Goal: Task Accomplishment & Management: Complete application form

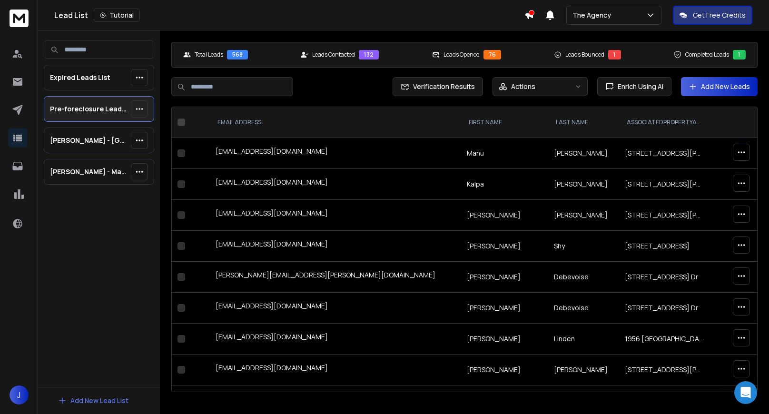
click at [718, 91] on button "Add New Leads" at bounding box center [719, 86] width 77 height 19
click at [555, 88] on div "Actions" at bounding box center [534, 87] width 72 height 10
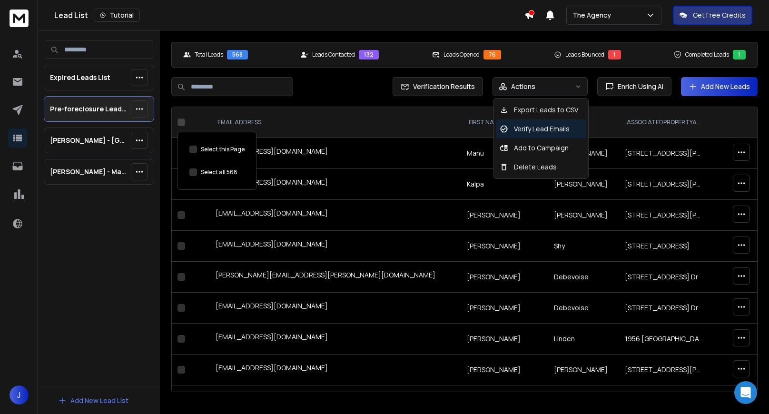
click at [183, 124] on button "Select this Page" at bounding box center [181, 122] width 8 height 8
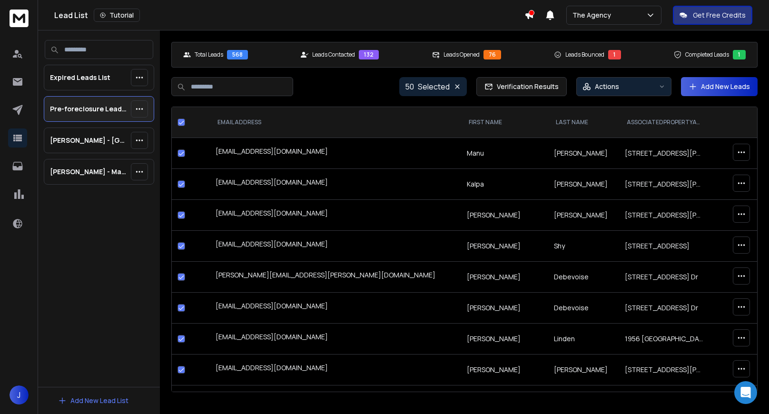
click at [658, 82] on button "Actions" at bounding box center [623, 86] width 95 height 19
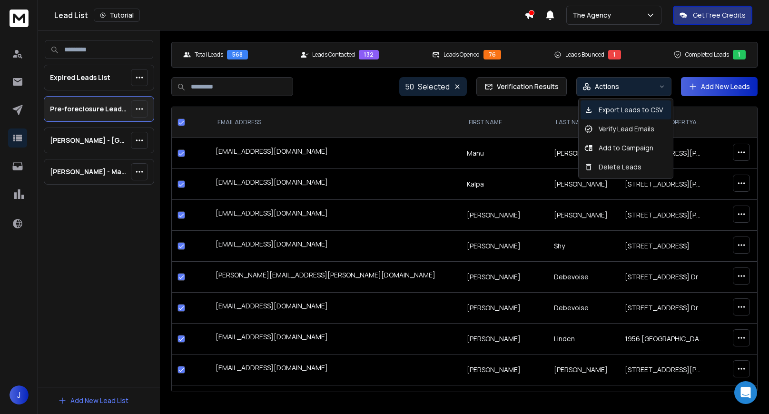
click at [658, 82] on button "Actions" at bounding box center [623, 86] width 95 height 19
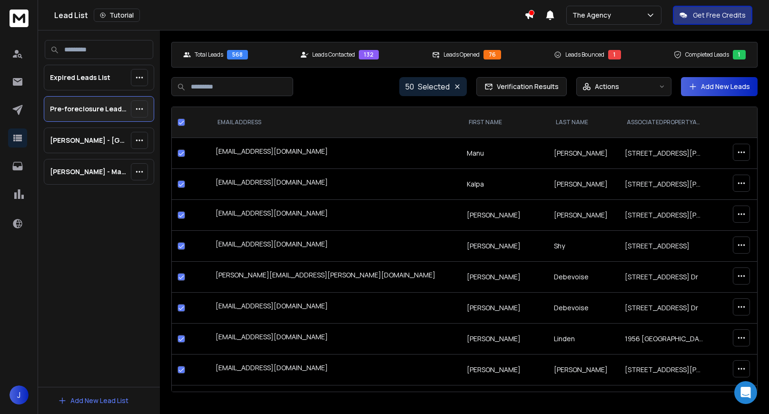
click at [719, 89] on link "Add New Leads" at bounding box center [718, 87] width 61 height 10
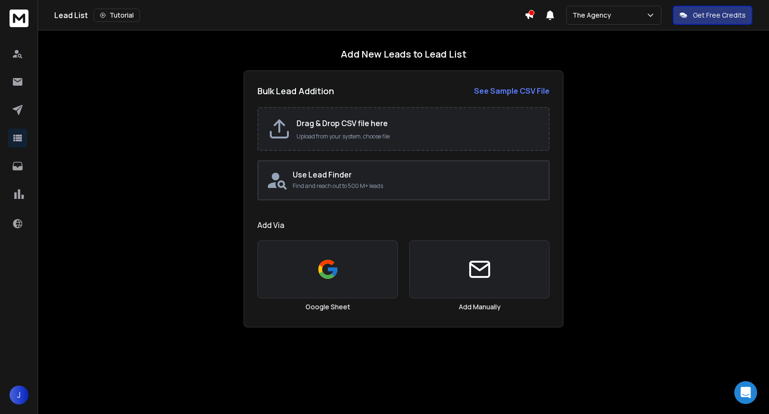
click at [389, 137] on p "Upload from your system, choose file" at bounding box center [417, 137] width 243 height 8
type input "**********"
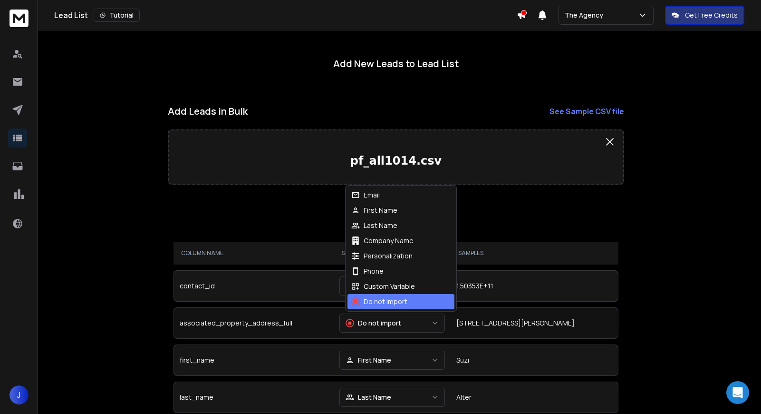
click at [406, 316] on button "Do not import" at bounding box center [393, 322] width 106 height 19
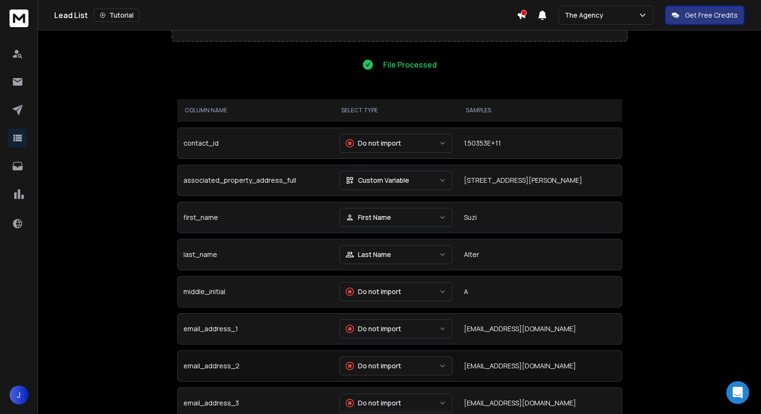
scroll to position [190, 0]
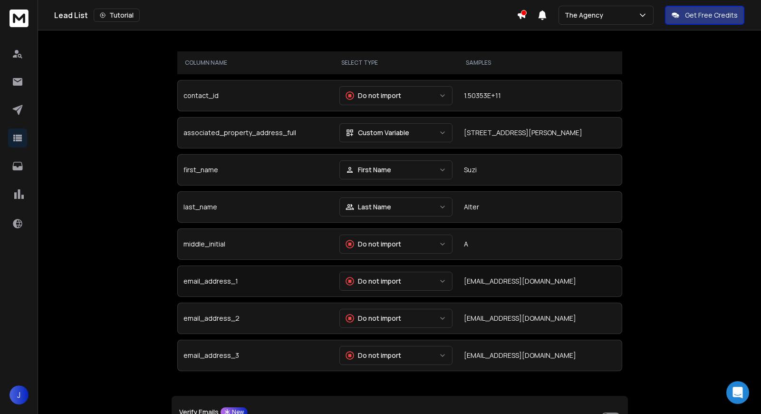
click at [407, 279] on button "Do not import" at bounding box center [396, 281] width 113 height 19
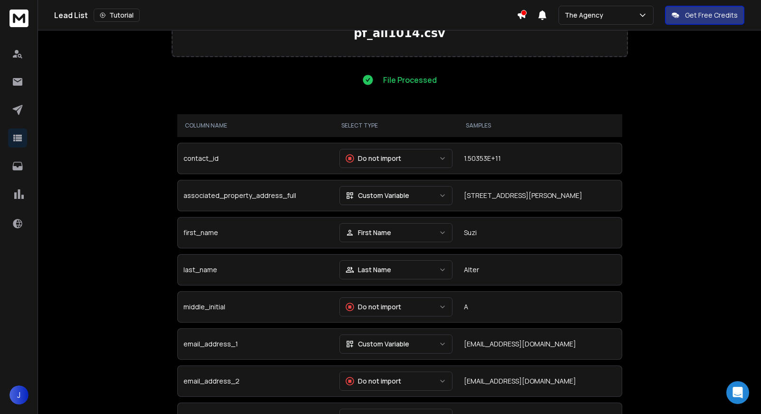
scroll to position [0, 0]
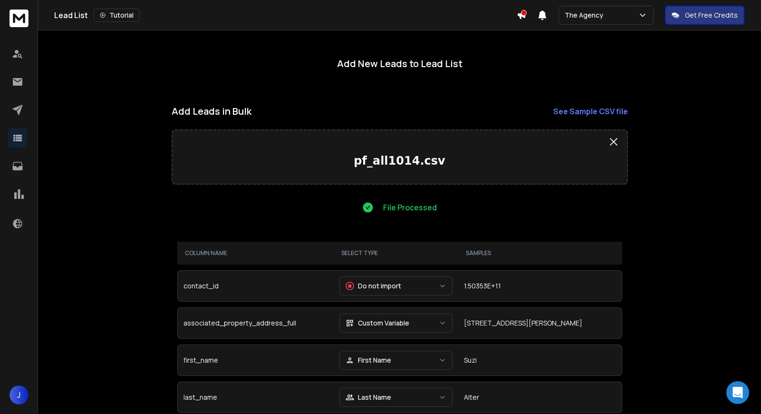
click at [613, 137] on div "pf_all1014.csv" at bounding box center [400, 156] width 457 height 55
click at [610, 139] on icon at bounding box center [613, 141] width 11 height 11
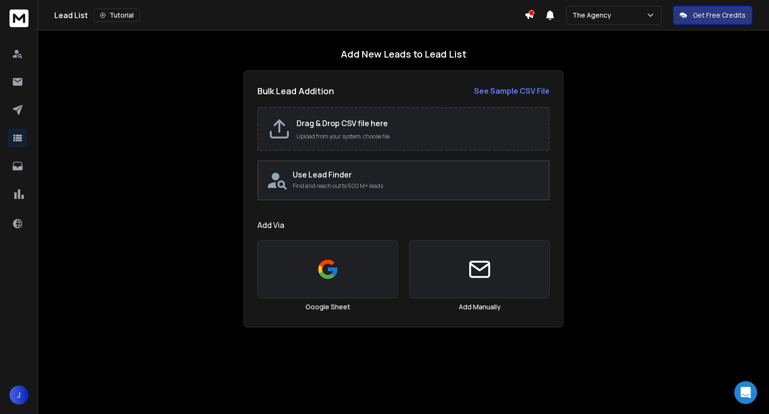
click at [394, 143] on div "Drag & Drop CSV file here Upload from your system, choose file" at bounding box center [403, 129] width 292 height 44
type input "**********"
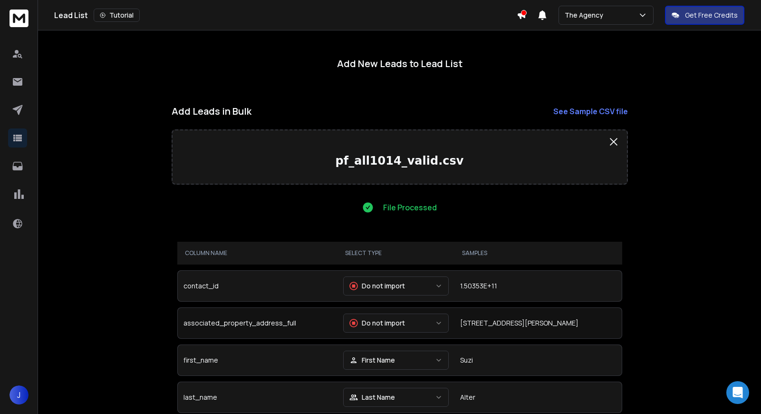
click at [415, 324] on button "Do not import" at bounding box center [396, 322] width 106 height 19
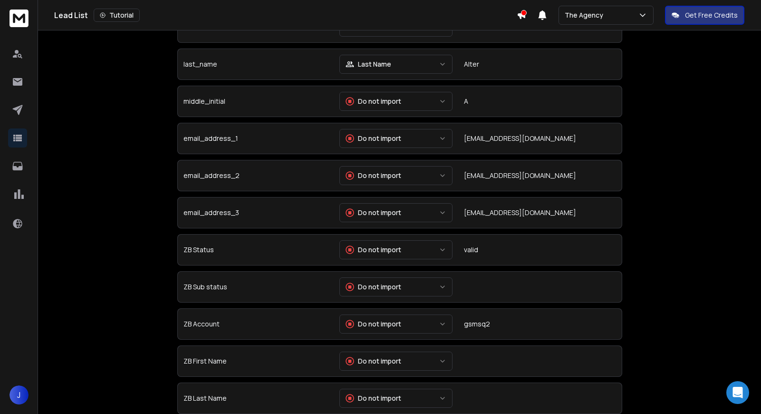
scroll to position [285, 0]
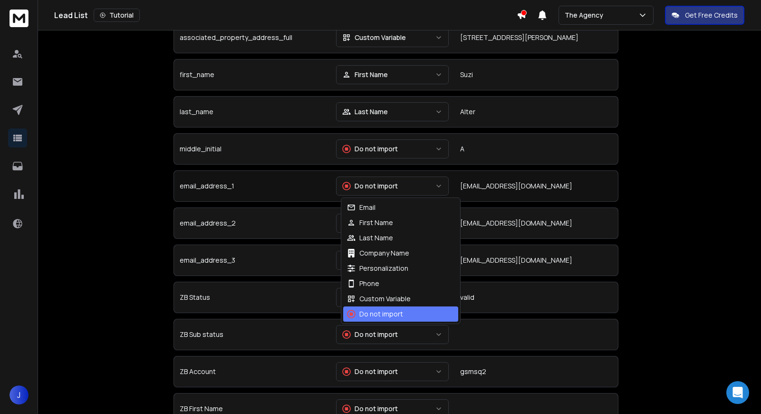
click at [414, 188] on button "Do not import" at bounding box center [392, 185] width 113 height 19
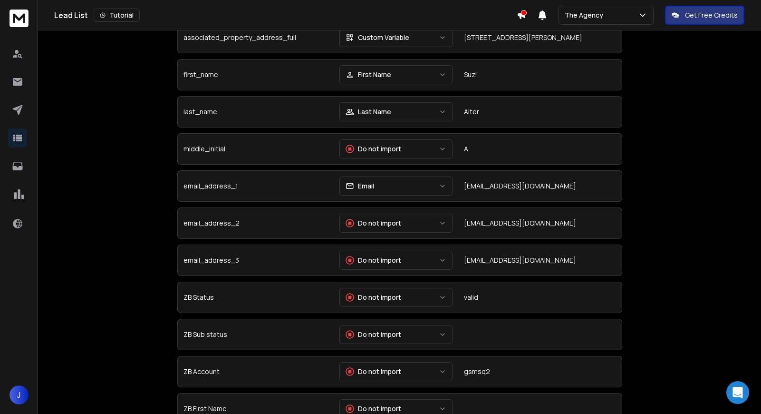
click at [716, 231] on div "Add New Leads to Lead List Add Leads in Bulk See Sample CSV file pf_all1014_val…" at bounding box center [380, 192] width 761 height 954
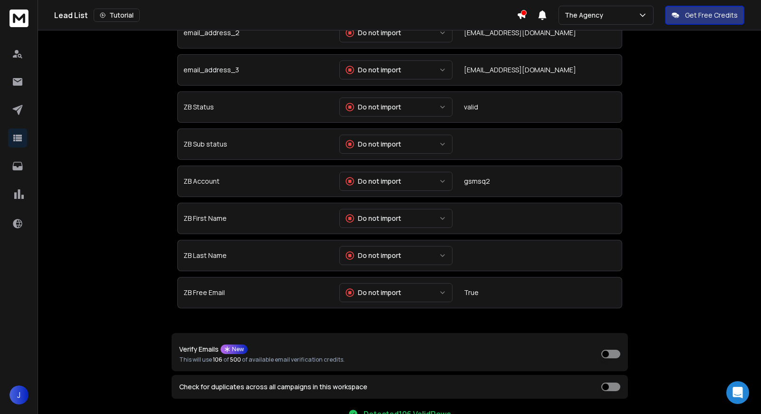
scroll to position [540, 0]
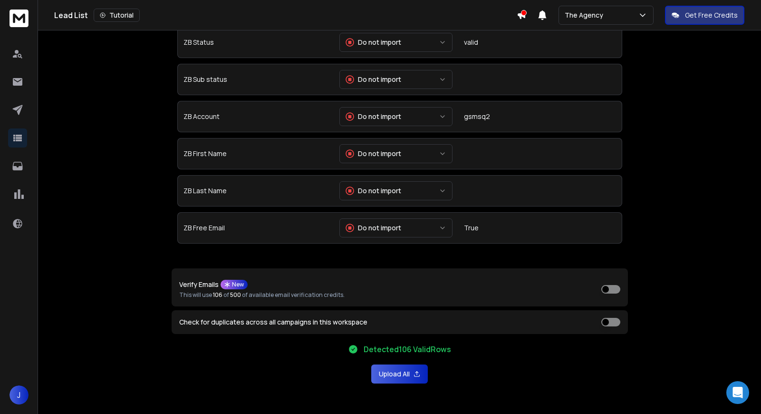
click at [390, 380] on button "Upload All" at bounding box center [399, 373] width 57 height 19
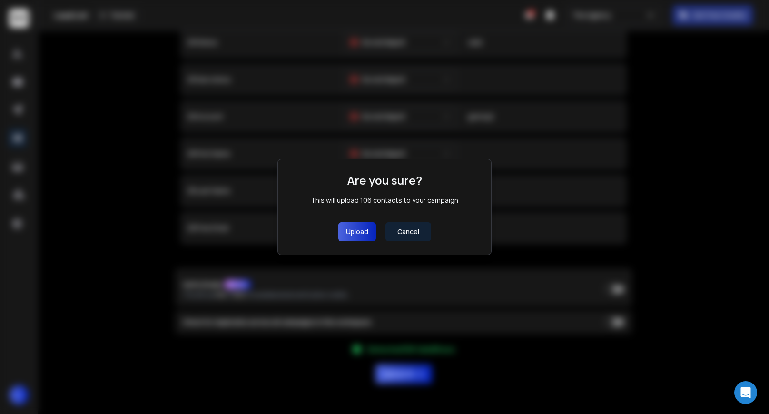
click at [414, 229] on button "Cancel" at bounding box center [408, 231] width 46 height 19
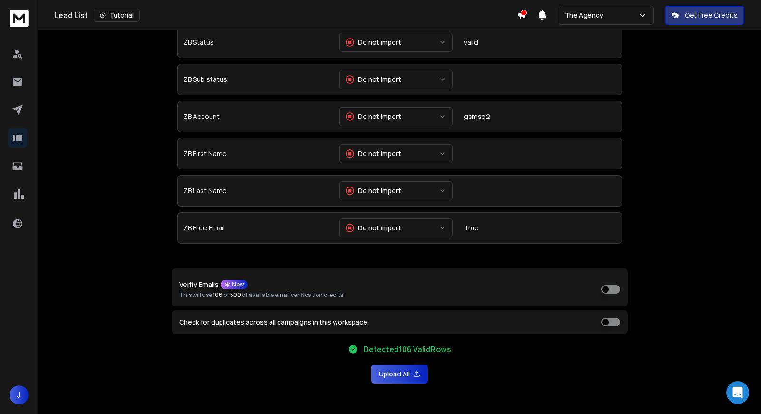
click at [606, 322] on button "Check for duplicates across all campaigns in this workspace" at bounding box center [611, 322] width 19 height 9
click at [408, 377] on button "Upload All" at bounding box center [399, 373] width 57 height 19
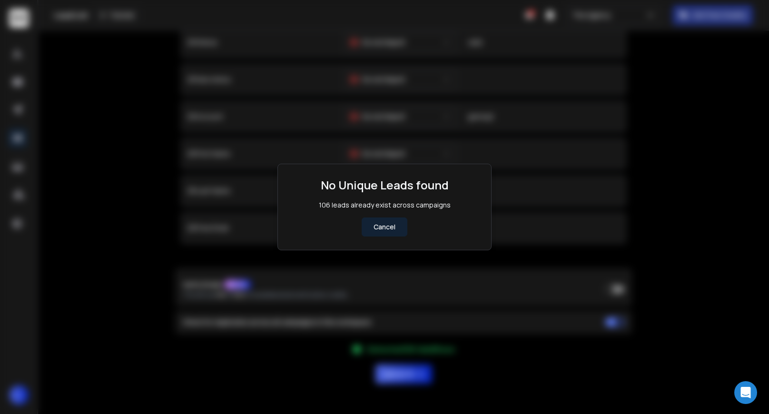
click at [388, 235] on button "Cancel" at bounding box center [384, 226] width 46 height 19
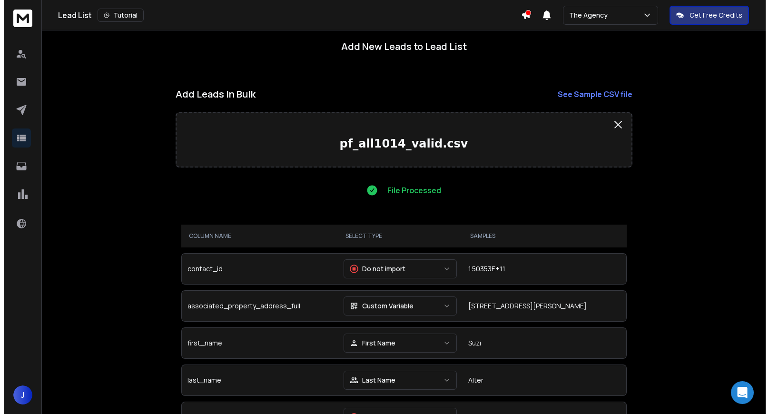
scroll to position [0, 0]
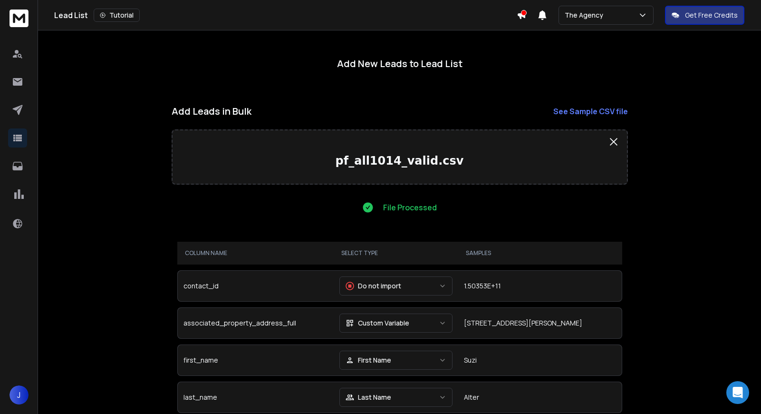
click at [614, 143] on icon at bounding box center [613, 141] width 11 height 11
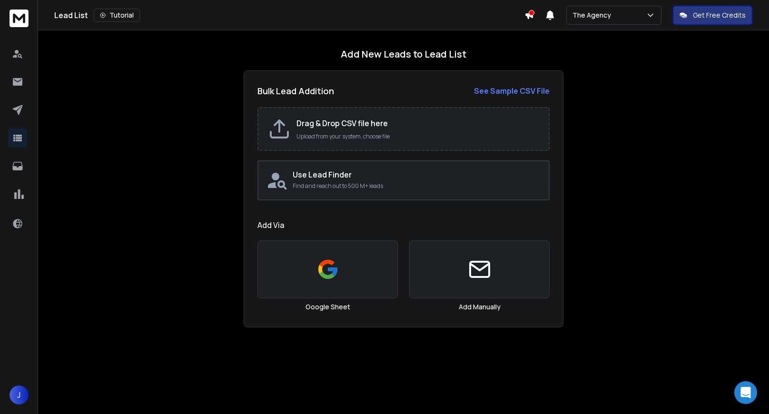
click at [752, 79] on div "Add New Leads to Lead List Bulk Lead Addition See Sample CSV File Drag & Drop C…" at bounding box center [403, 188] width 731 height 280
